Goal: Find specific page/section: Find specific page/section

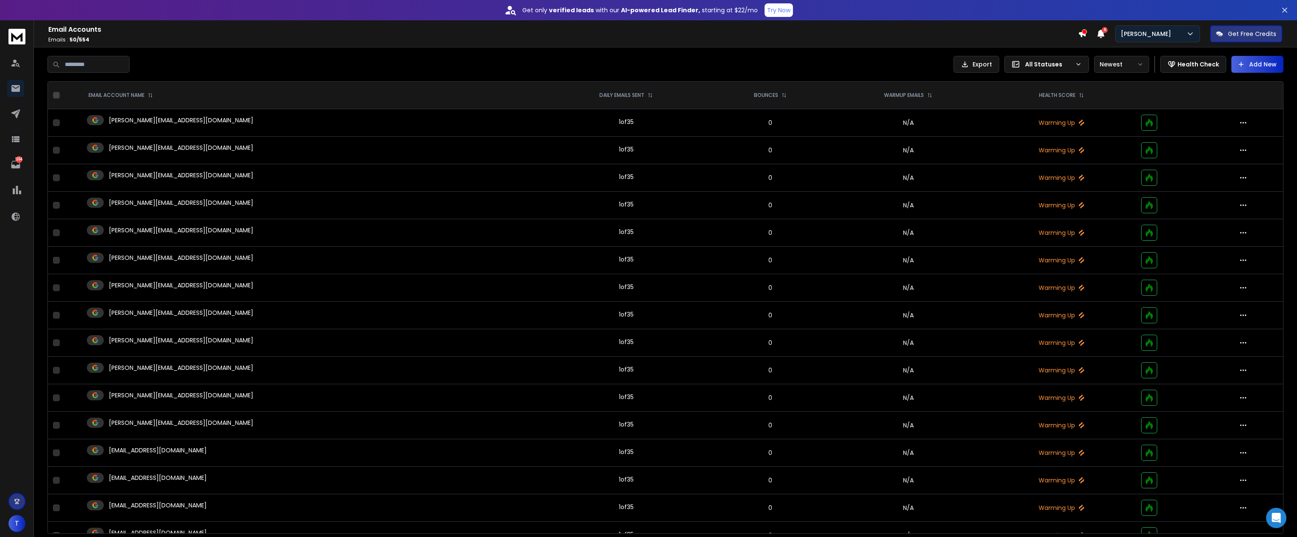
drag, startPoint x: 1103, startPoint y: 30, endPoint x: 1154, endPoint y: 30, distance: 50.8
click at [1154, 30] on div "[PERSON_NAME]" at bounding box center [1157, 34] width 74 height 8
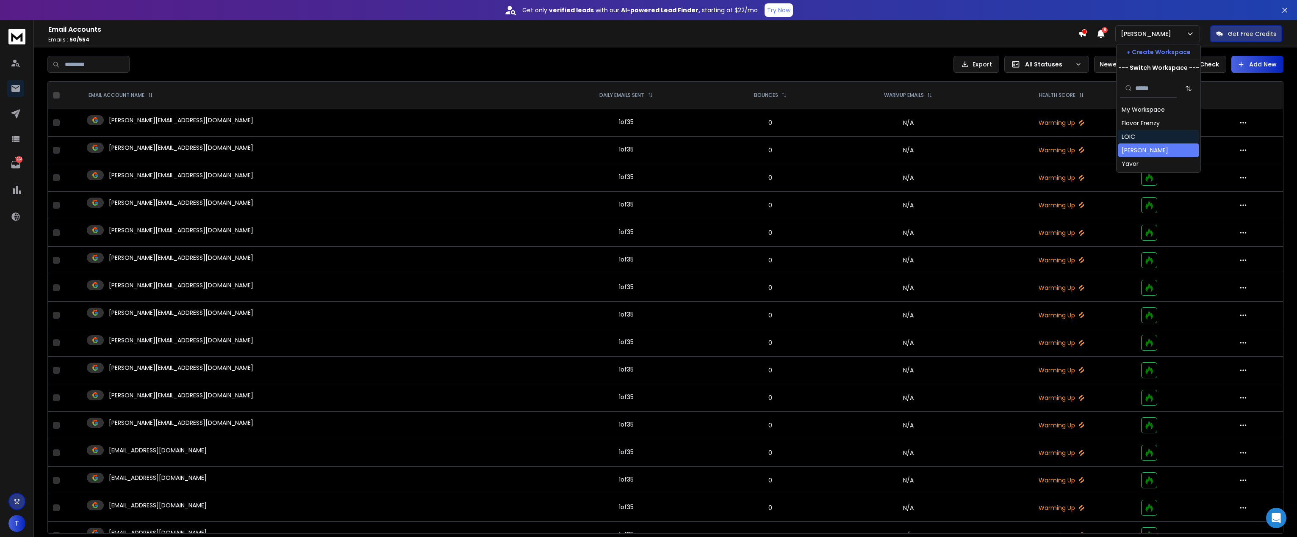
click at [1139, 133] on div "LOIC" at bounding box center [1158, 137] width 80 height 14
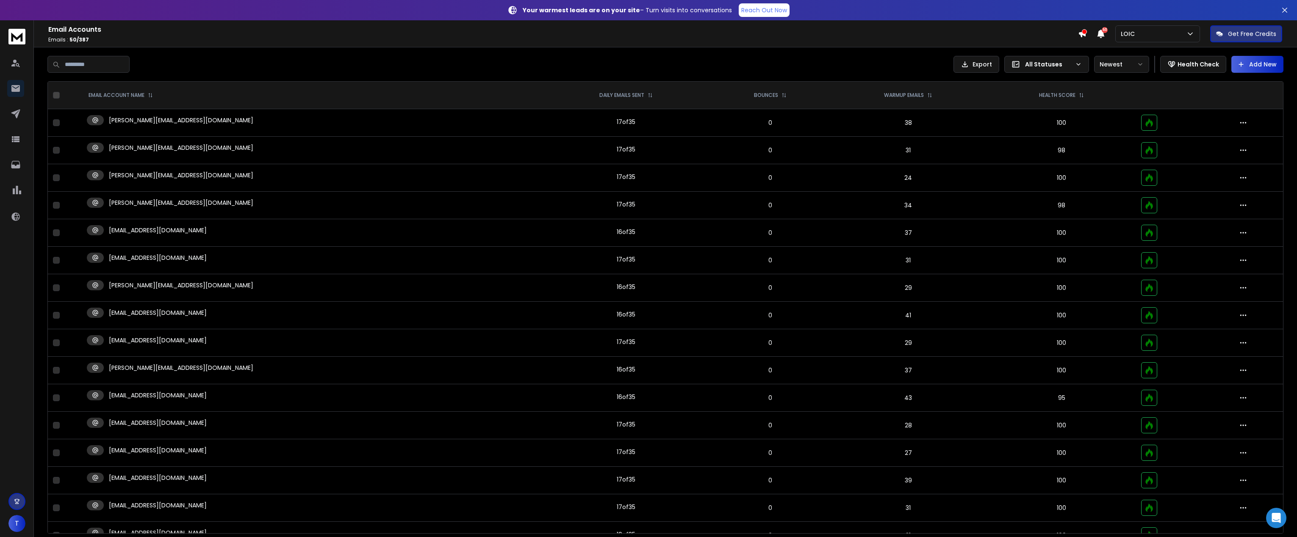
click at [370, 148] on div "[PERSON_NAME][EMAIL_ADDRESS][DOMAIN_NAME]" at bounding box center [311, 148] width 449 height 10
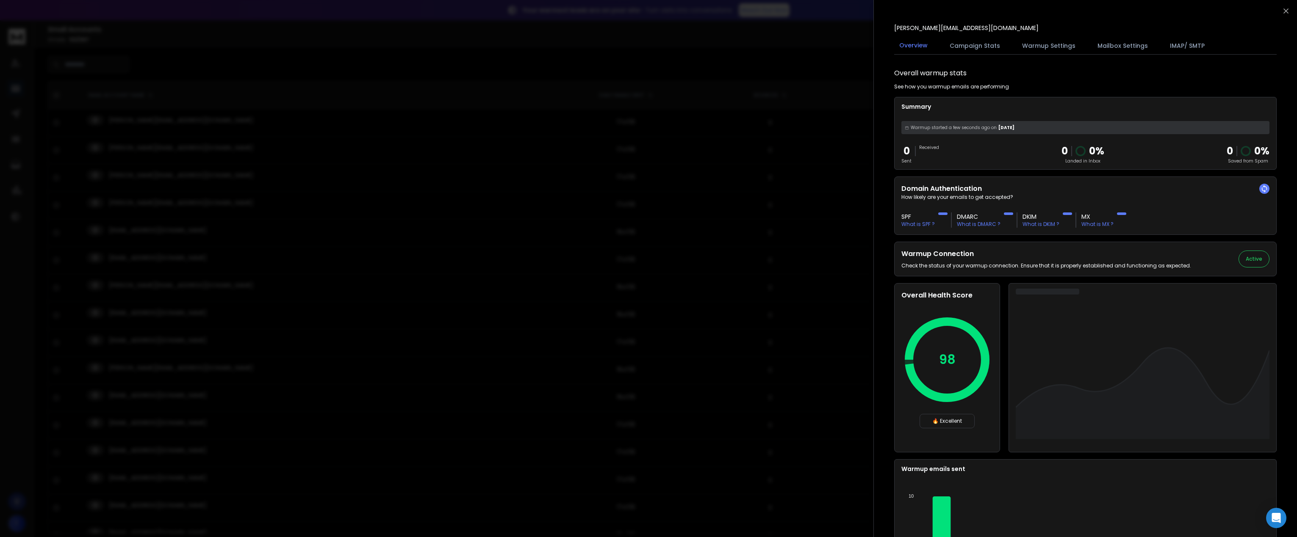
click at [570, 127] on div at bounding box center [648, 268] width 1297 height 537
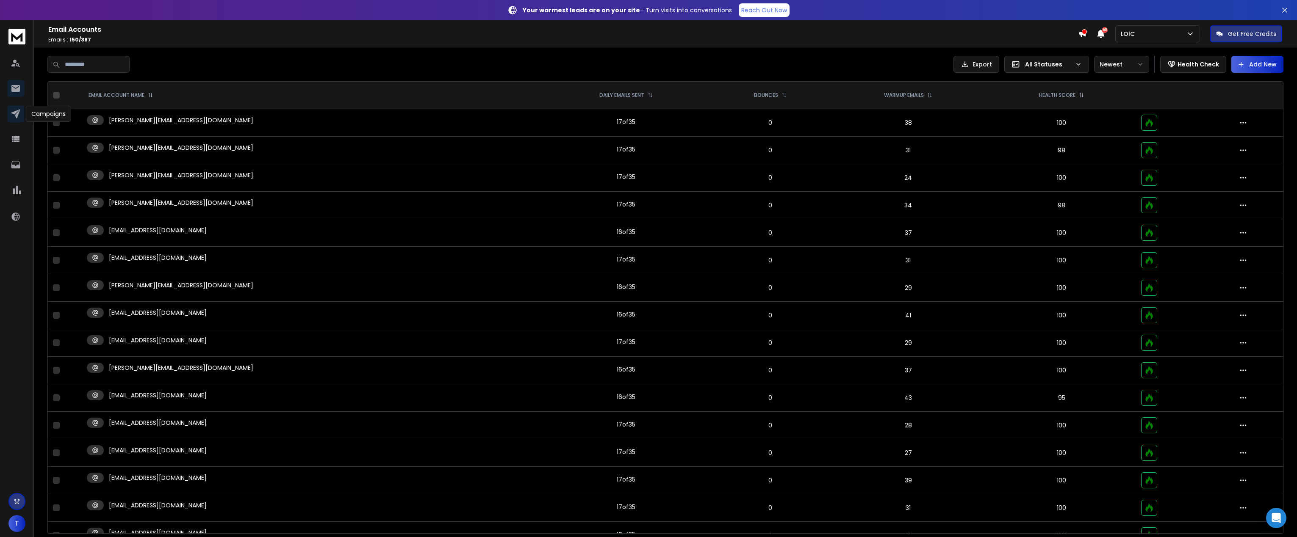
click at [15, 116] on icon at bounding box center [15, 113] width 9 height 9
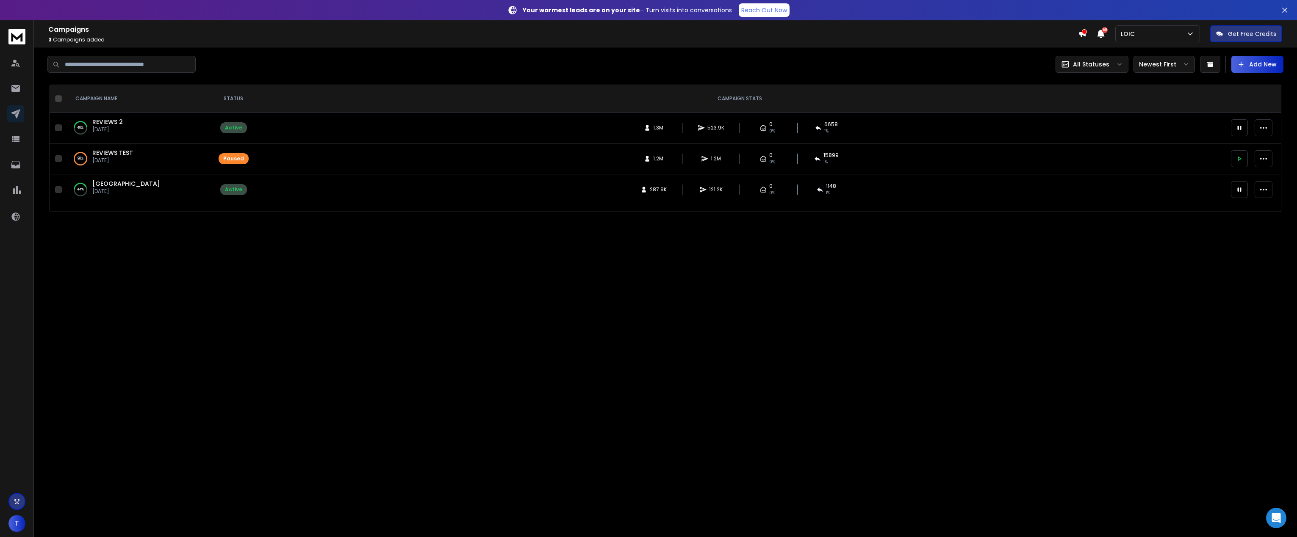
click at [391, 128] on div "1.3M 523.9K 0 0% 6658 1 %" at bounding box center [740, 128] width 962 height 14
